Goal: Check status: Check status

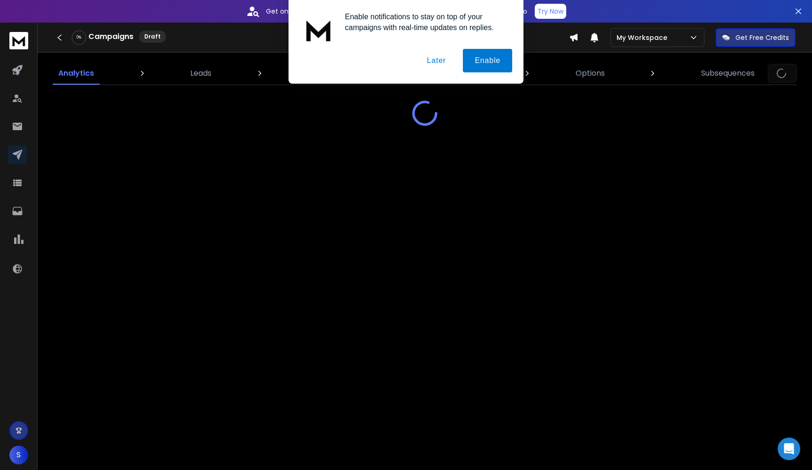
click at [443, 62] on button "Later" at bounding box center [436, 61] width 42 height 24
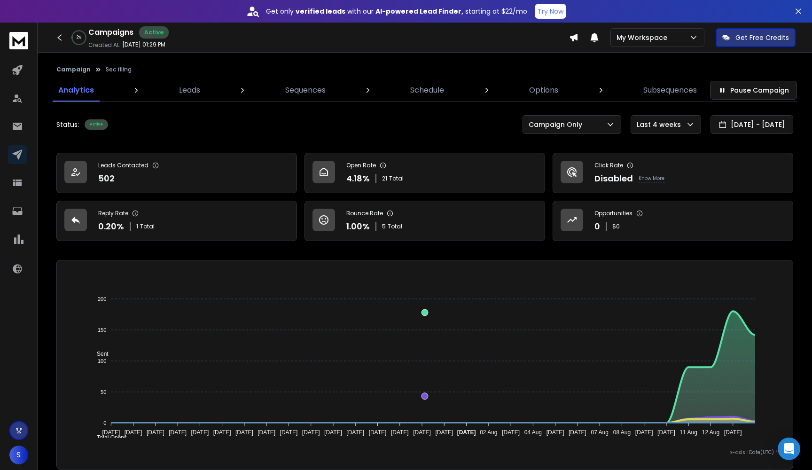
click at [143, 219] on div "Reply Rate 0.20 % 1 Total" at bounding box center [126, 221] width 56 height 24
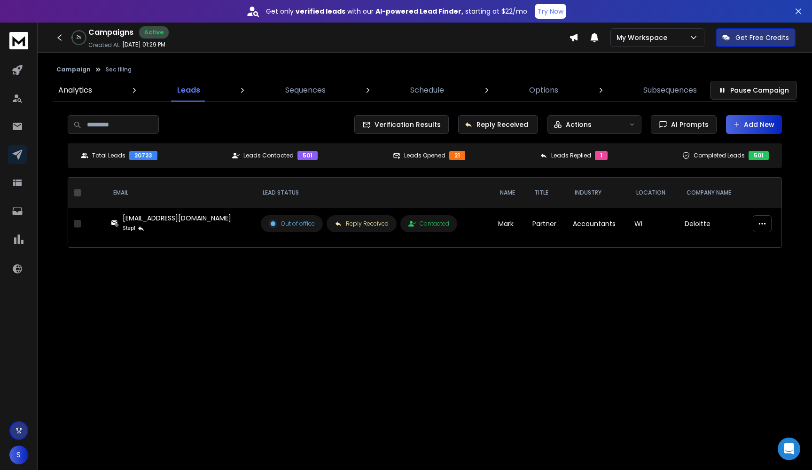
click at [80, 94] on p "Analytics" at bounding box center [75, 90] width 34 height 11
